Goal: Task Accomplishment & Management: Manage account settings

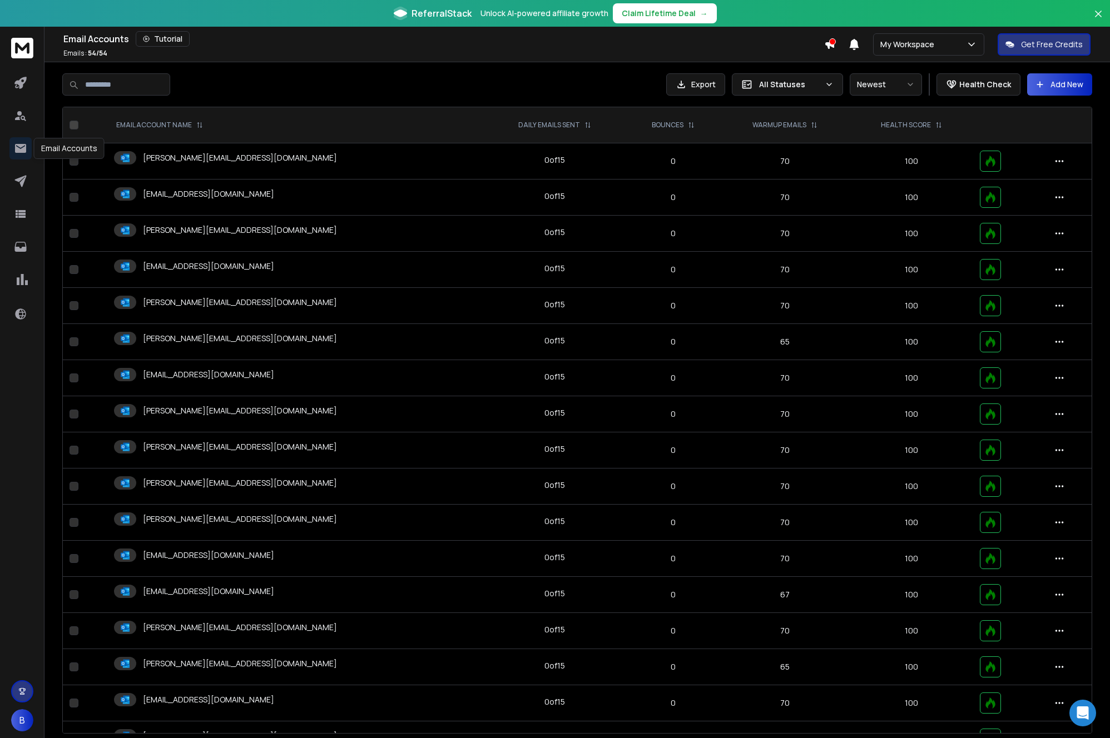
click at [22, 142] on icon at bounding box center [20, 148] width 13 height 13
click at [22, 183] on icon at bounding box center [20, 182] width 12 height 12
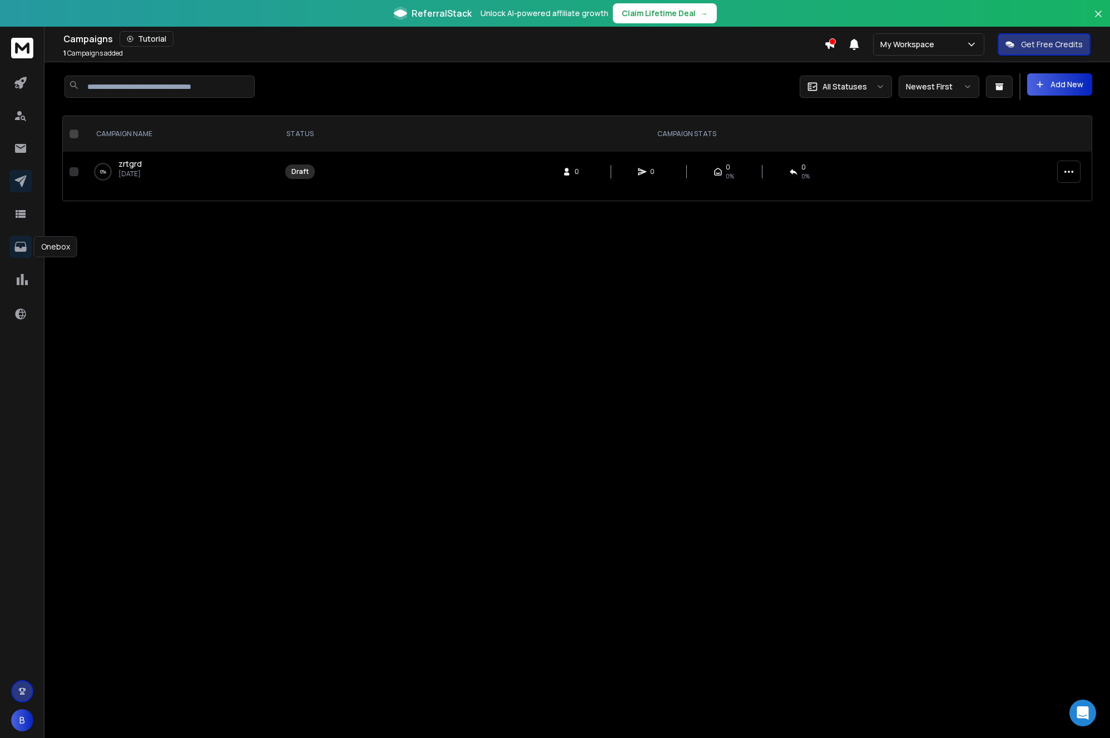
click at [17, 247] on icon at bounding box center [20, 247] width 12 height 10
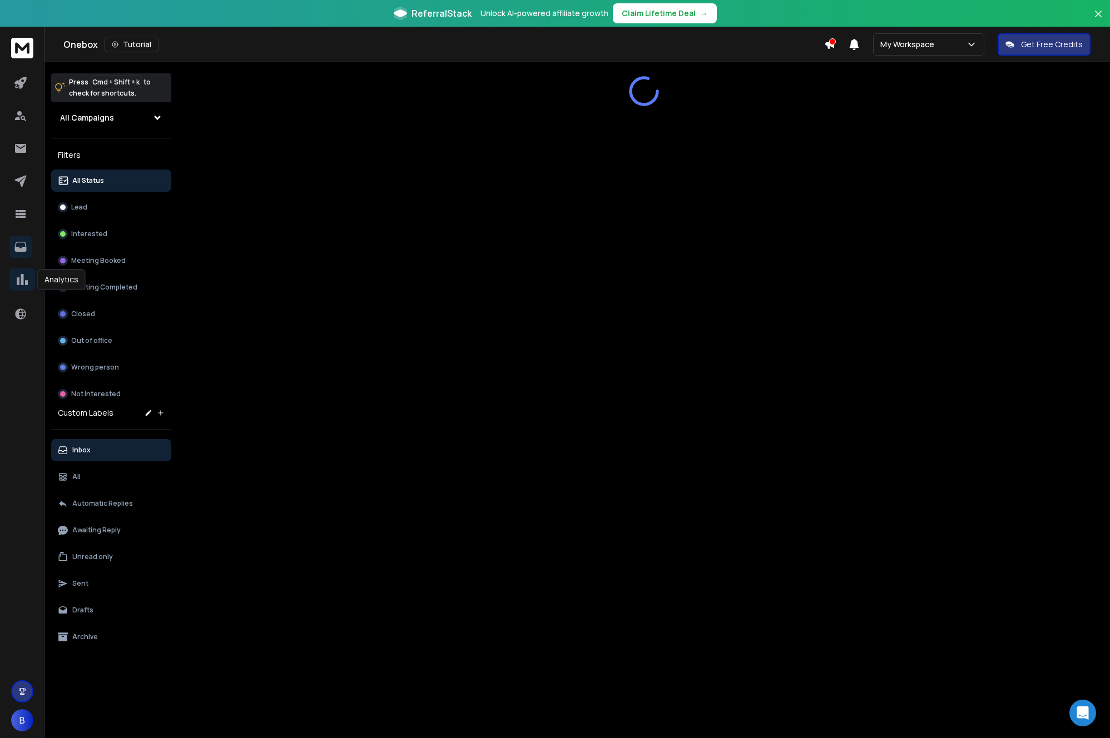
click at [23, 281] on icon at bounding box center [22, 279] width 17 height 17
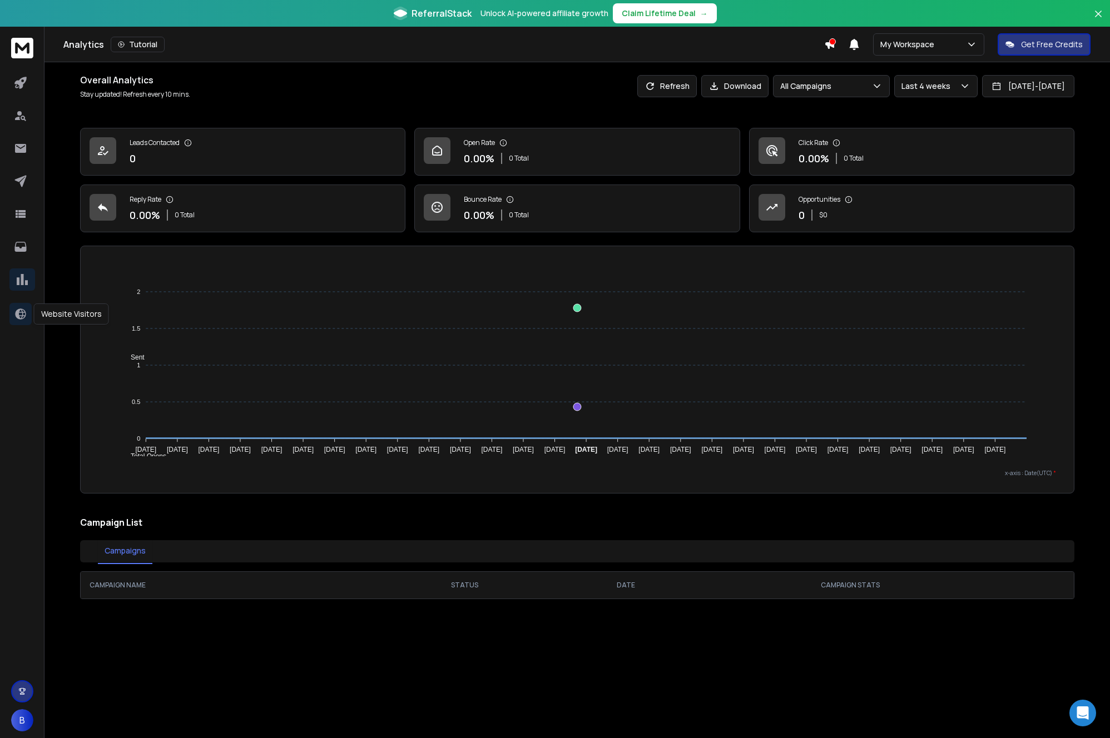
click at [21, 307] on icon at bounding box center [20, 313] width 13 height 13
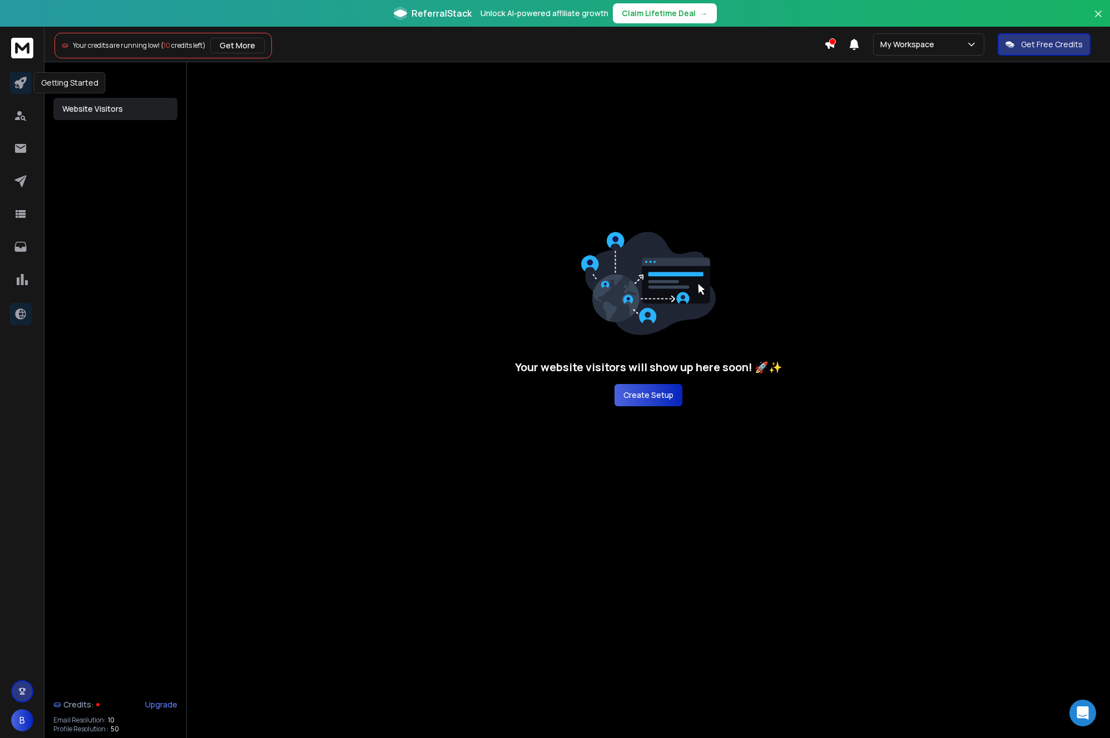
click at [19, 78] on icon at bounding box center [20, 82] width 13 height 13
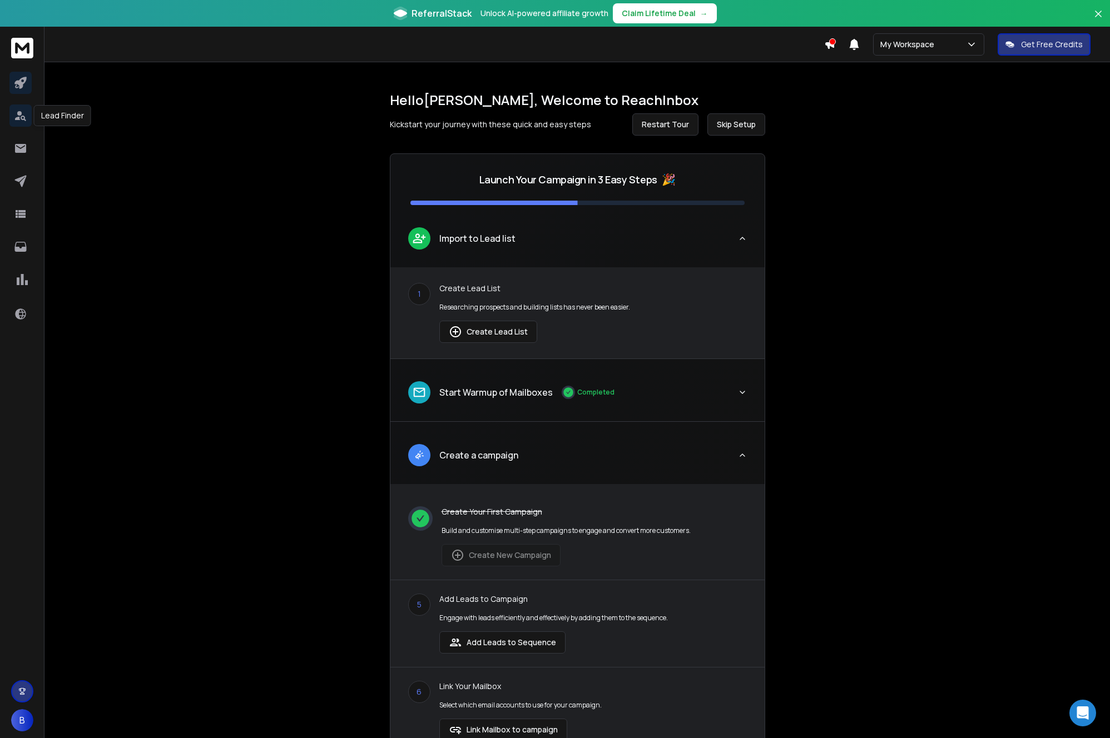
click at [21, 115] on icon at bounding box center [20, 115] width 13 height 13
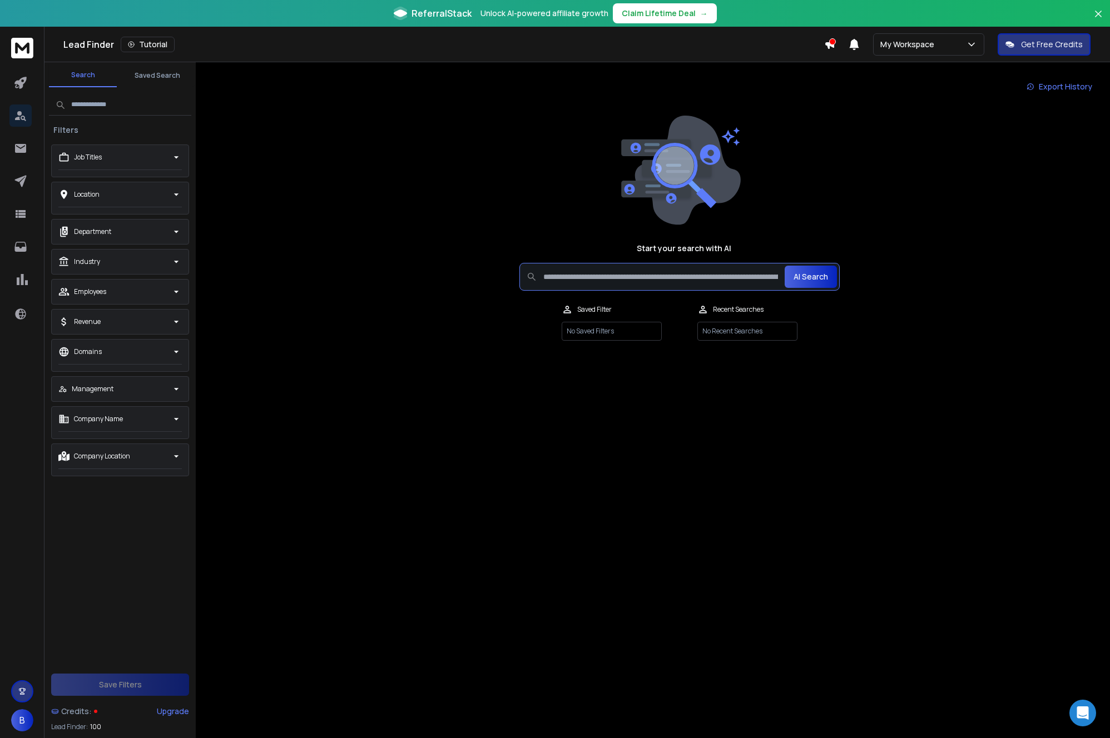
click at [175, 71] on button "Saved Search" at bounding box center [157, 75] width 68 height 22
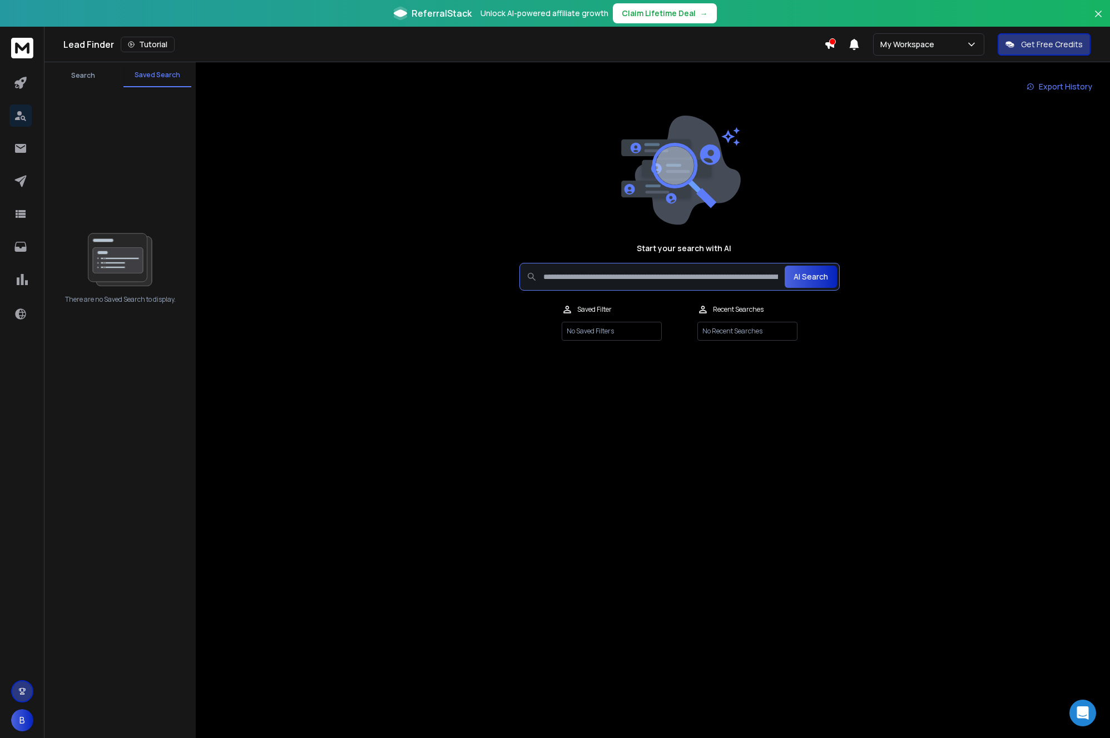
click at [97, 77] on button "Search" at bounding box center [83, 75] width 68 height 22
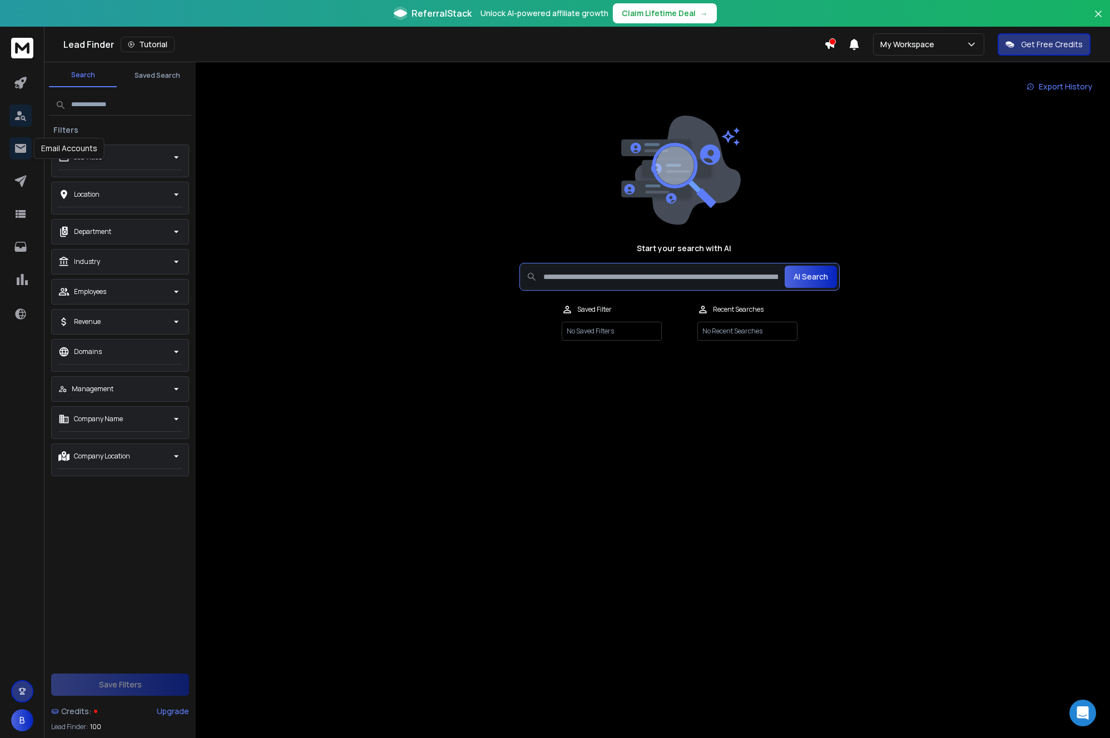
click at [19, 147] on icon at bounding box center [20, 148] width 13 height 13
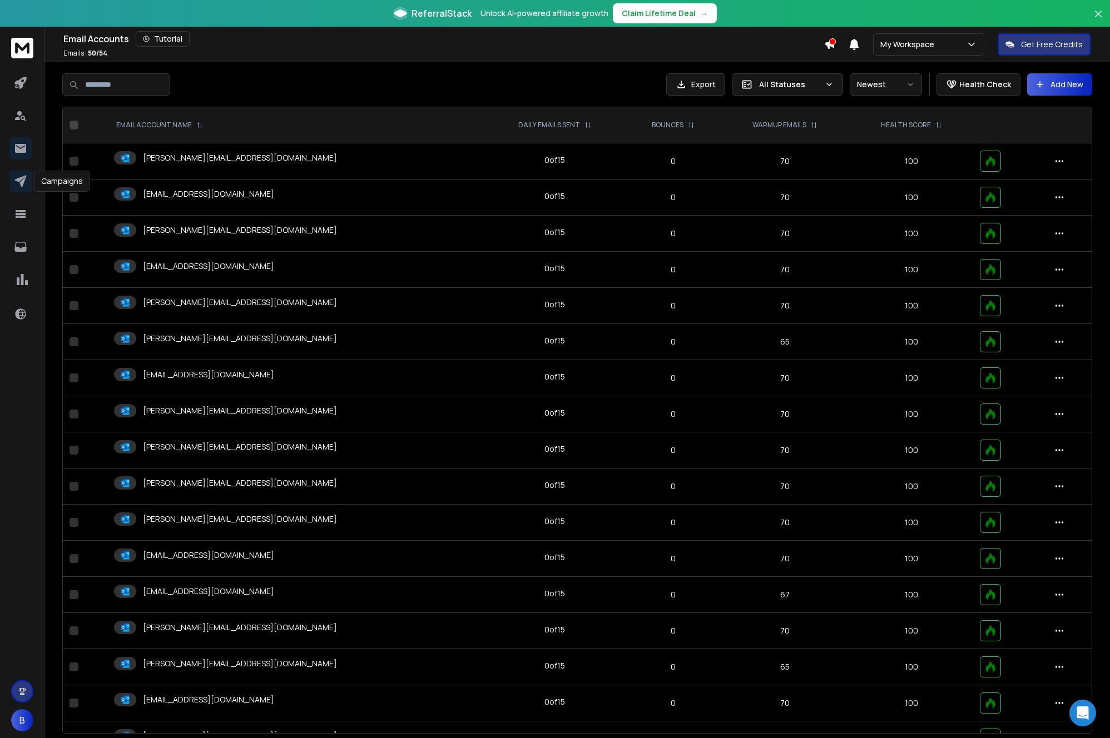
click at [26, 174] on link at bounding box center [20, 181] width 22 height 22
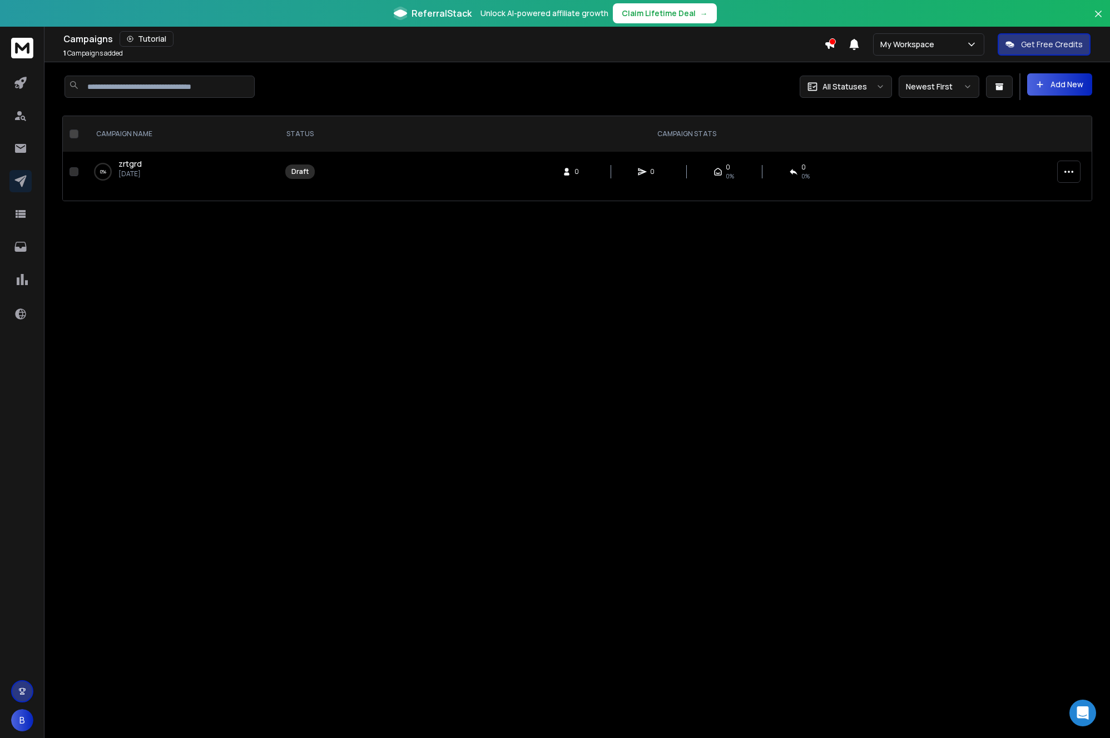
click at [185, 183] on div "0 % zrtgrd [DATE]" at bounding box center [180, 171] width 172 height 27
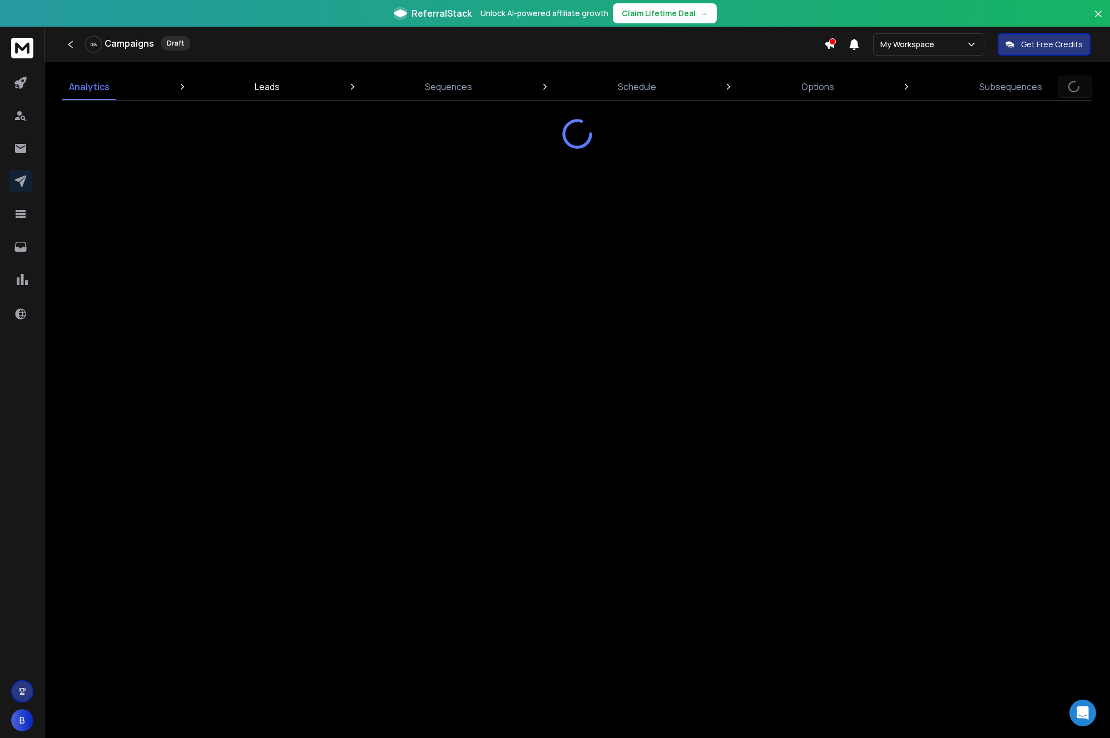
click at [267, 86] on p "Leads" at bounding box center [267, 86] width 25 height 13
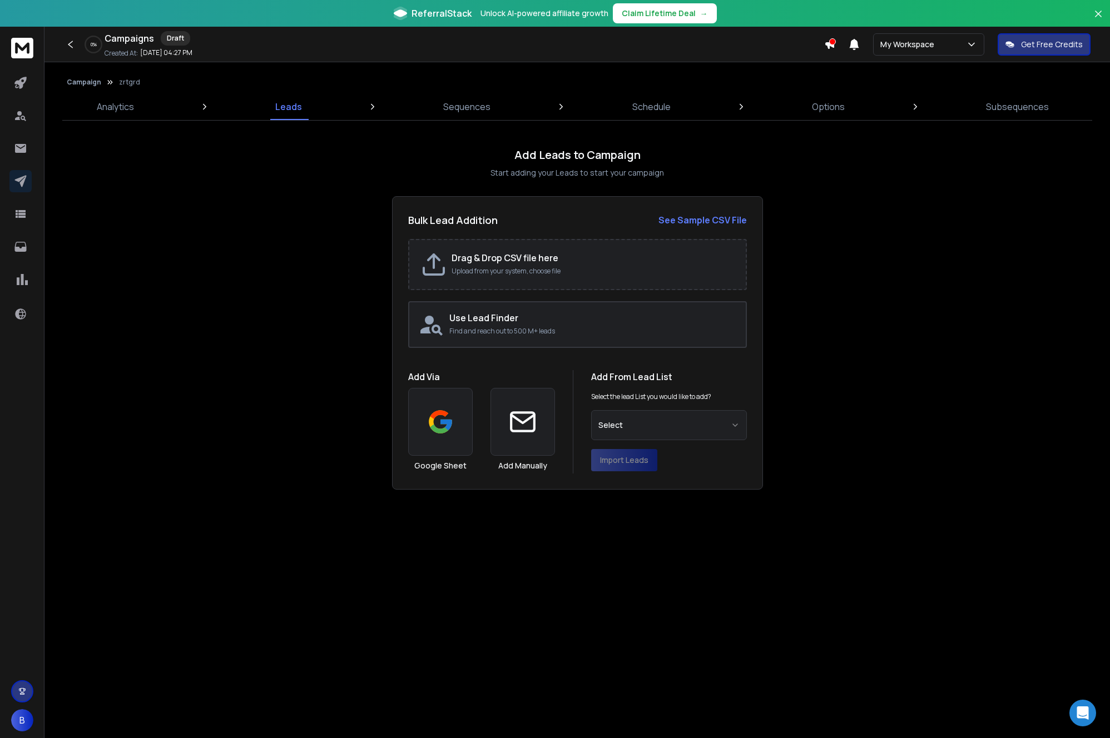
click at [582, 268] on p "Upload from your system, choose file" at bounding box center [592, 271] width 283 height 9
click at [859, 103] on div "Analytics Leads Sequences Schedule Options Subsequences" at bounding box center [572, 106] width 1021 height 27
click at [839, 108] on p "Options" at bounding box center [828, 106] width 33 height 13
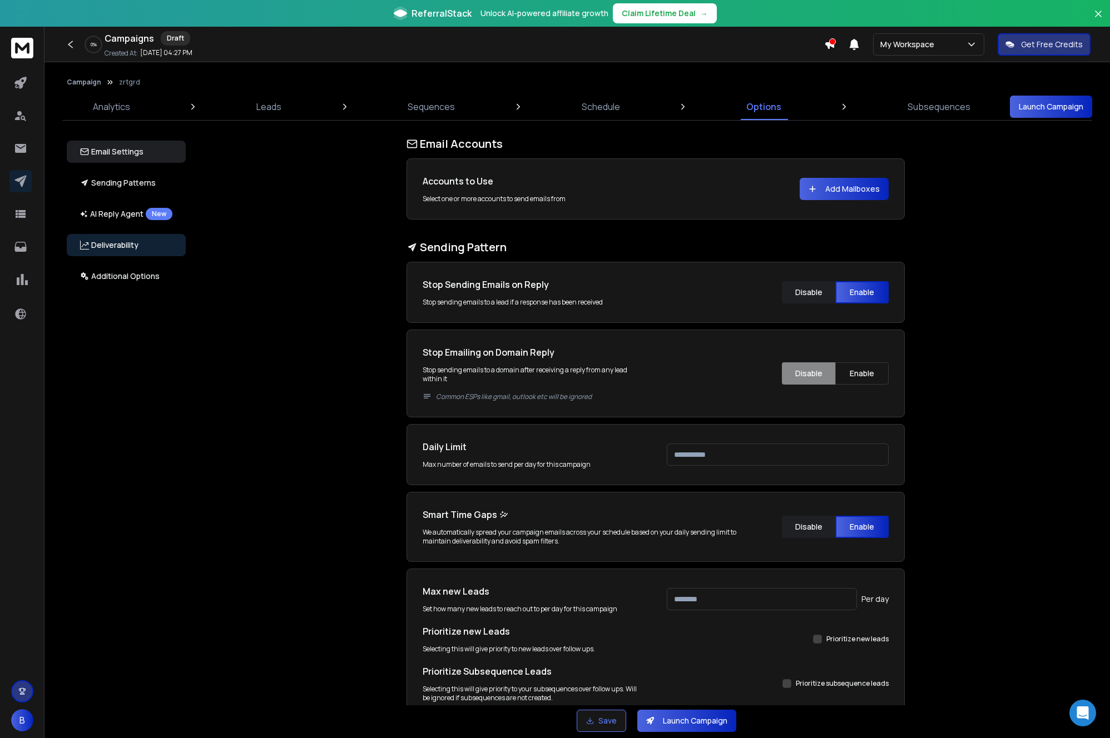
click at [96, 238] on button "Deliverability" at bounding box center [126, 245] width 119 height 22
click at [111, 109] on p "Analytics" at bounding box center [111, 106] width 37 height 13
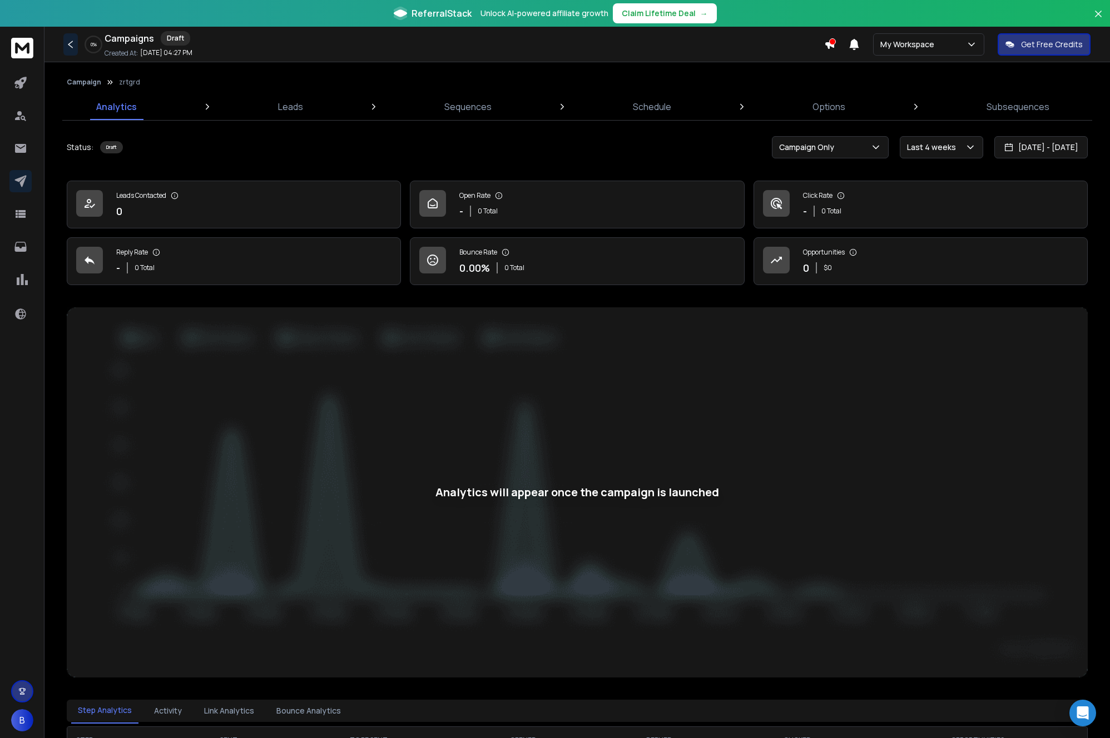
click at [71, 48] on icon at bounding box center [71, 44] width 10 height 10
